Goal: Information Seeking & Learning: Learn about a topic

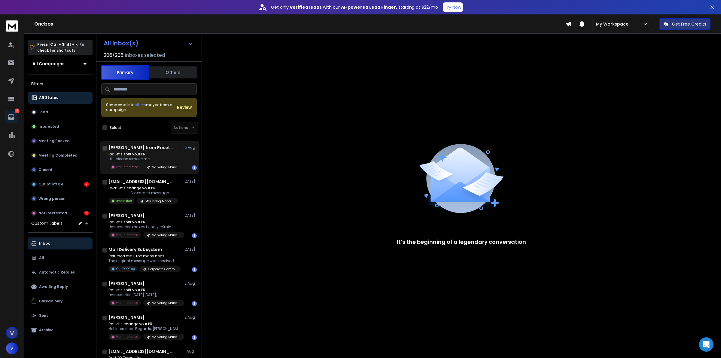
click at [153, 152] on p "Re: Let’s shift your PR" at bounding box center [144, 154] width 72 height 5
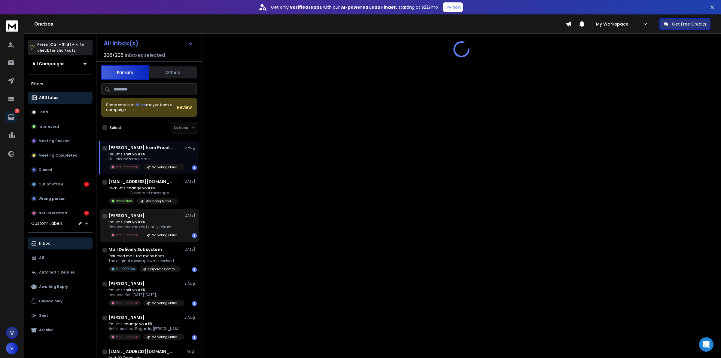
click at [148, 227] on p "Unsubscribe me and kindly refrain" at bounding box center [144, 226] width 72 height 5
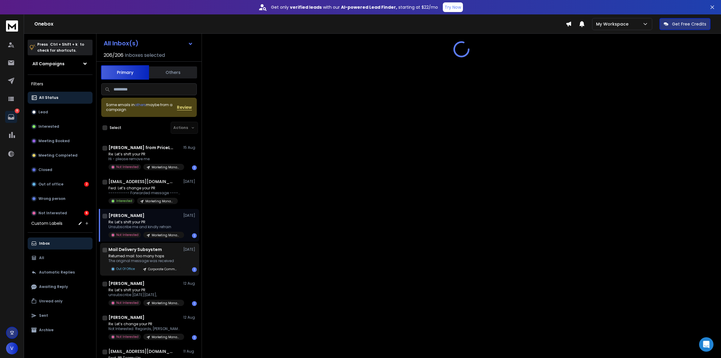
click at [151, 257] on p "Returned mail: too many hops" at bounding box center [144, 256] width 72 height 5
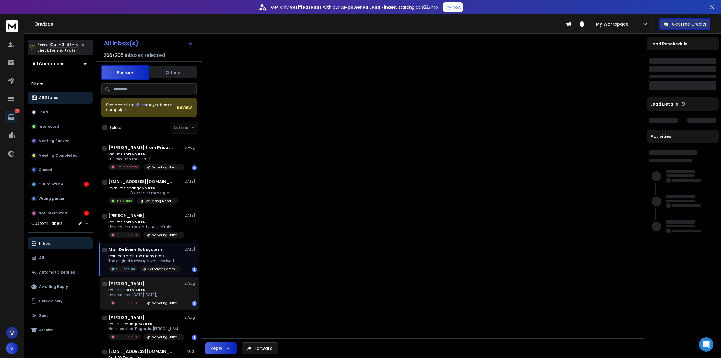
click at [157, 291] on p "Re: Let’s shift your PR" at bounding box center [144, 289] width 72 height 5
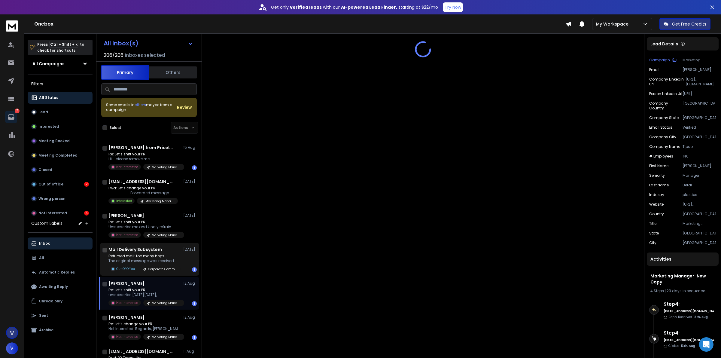
drag, startPoint x: 154, startPoint y: 325, endPoint x: 165, endPoint y: 264, distance: 61.4
click at [154, 325] on p "Re: Let’s change your PR" at bounding box center [144, 323] width 72 height 5
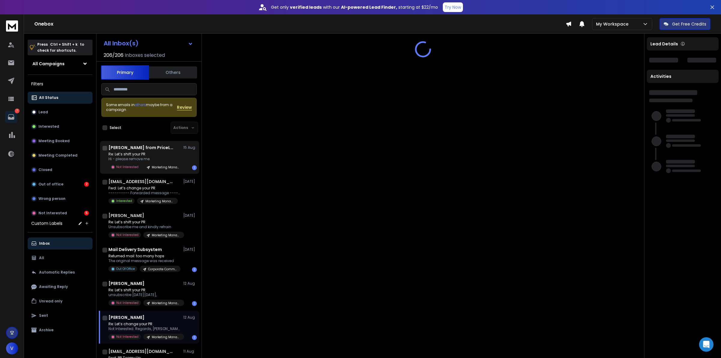
click at [176, 164] on div "Marketing Manager-New Copy" at bounding box center [163, 167] width 41 height 6
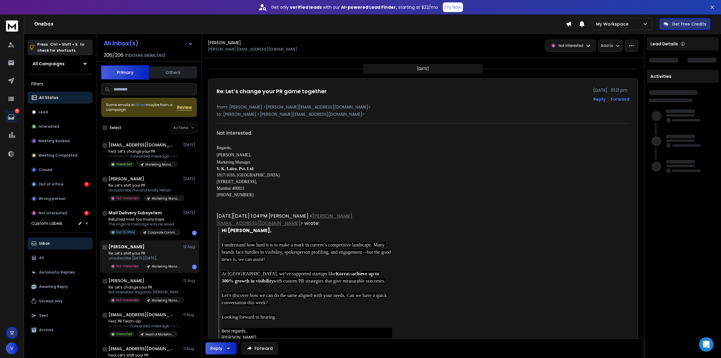
scroll to position [38, 0]
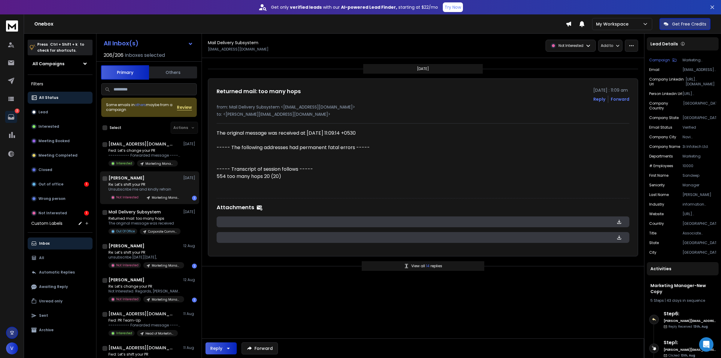
click at [162, 192] on div "Re: Let’s shift your PR Unsubscribe me and kindly refrain Not Interested Market…" at bounding box center [146, 191] width 76 height 18
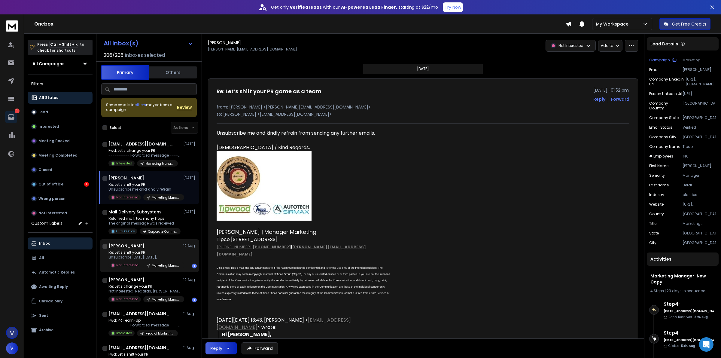
click at [165, 257] on p "unsubscribe [DATE][DATE]," at bounding box center [144, 257] width 72 height 5
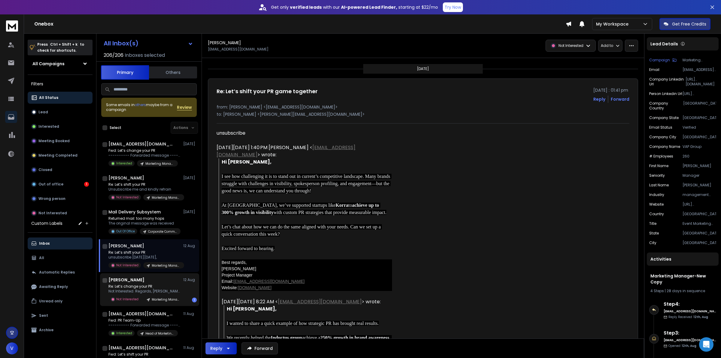
click at [165, 284] on p "Re: Let’s change your PR" at bounding box center [144, 286] width 72 height 5
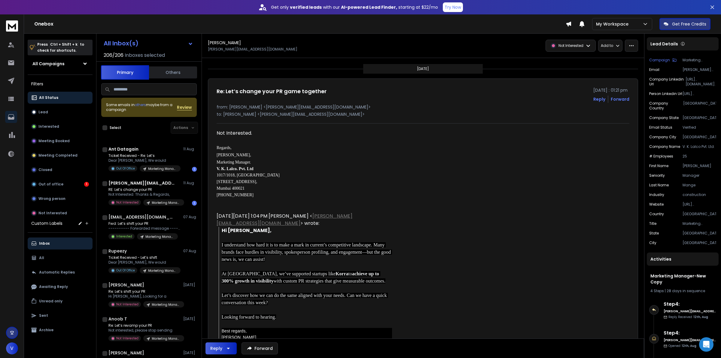
scroll to position [300, 0]
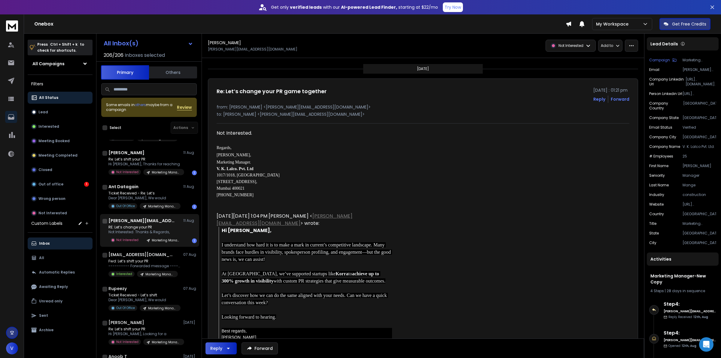
click at [150, 232] on p "Not Interested. Thanks & Regards," at bounding box center [144, 231] width 72 height 5
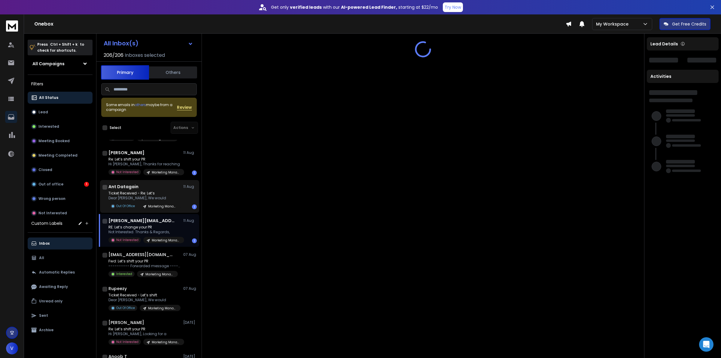
click at [138, 194] on p "Ticket Received - Re: Let’s" at bounding box center [144, 193] width 72 height 5
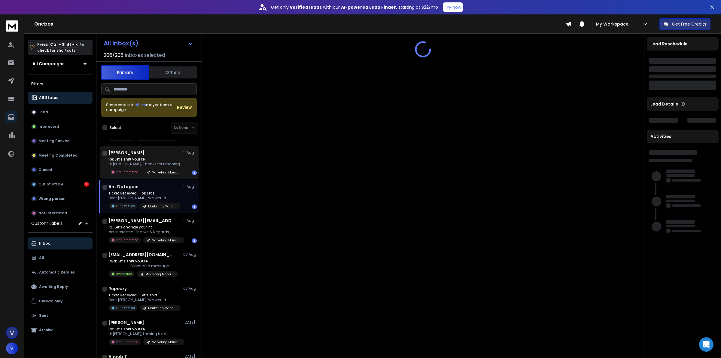
click at [140, 162] on p "Hi [PERSON_NAME], Thanks for reaching" at bounding box center [144, 164] width 72 height 5
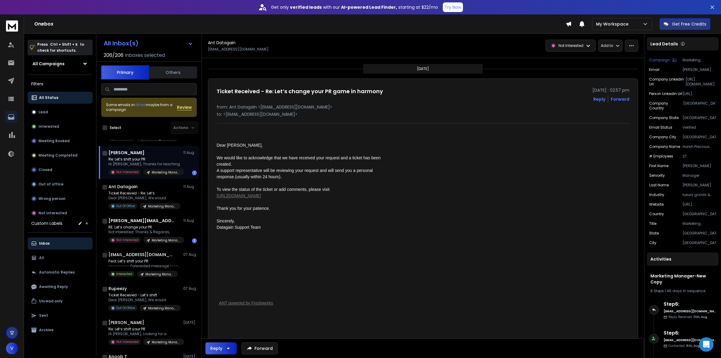
click at [140, 162] on p "Hi [PERSON_NAME], Thanks for reaching" at bounding box center [144, 164] width 72 height 5
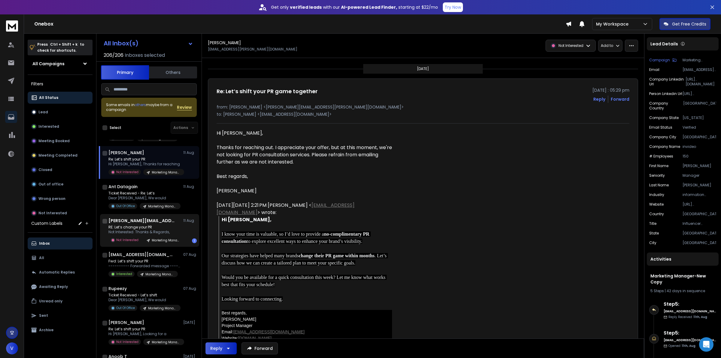
click at [149, 230] on p "Not Interested. Thanks & Regards," at bounding box center [144, 231] width 72 height 5
